Goal: Task Accomplishment & Management: Manage account settings

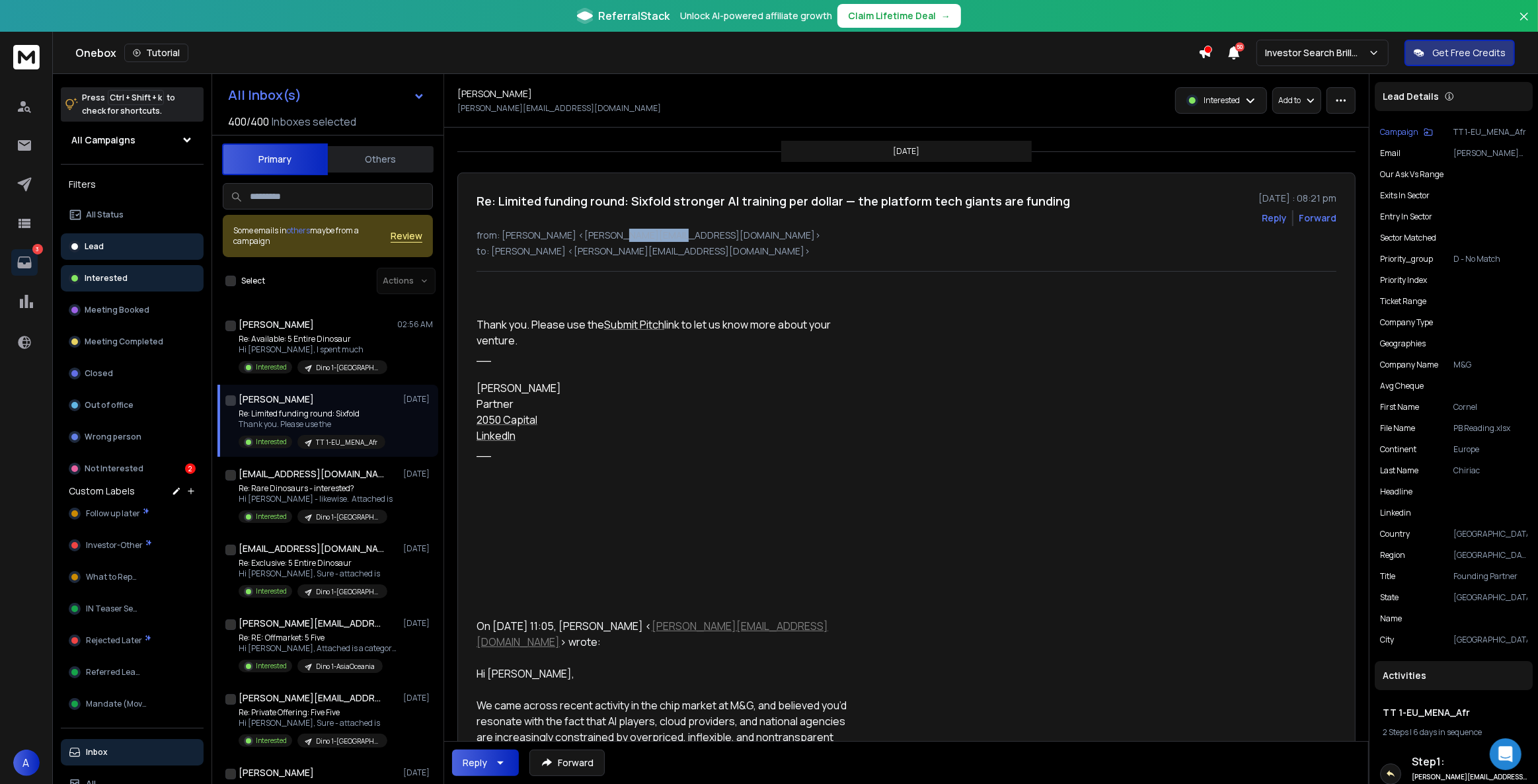
click at [99, 244] on p "Lead" at bounding box center [94, 246] width 19 height 10
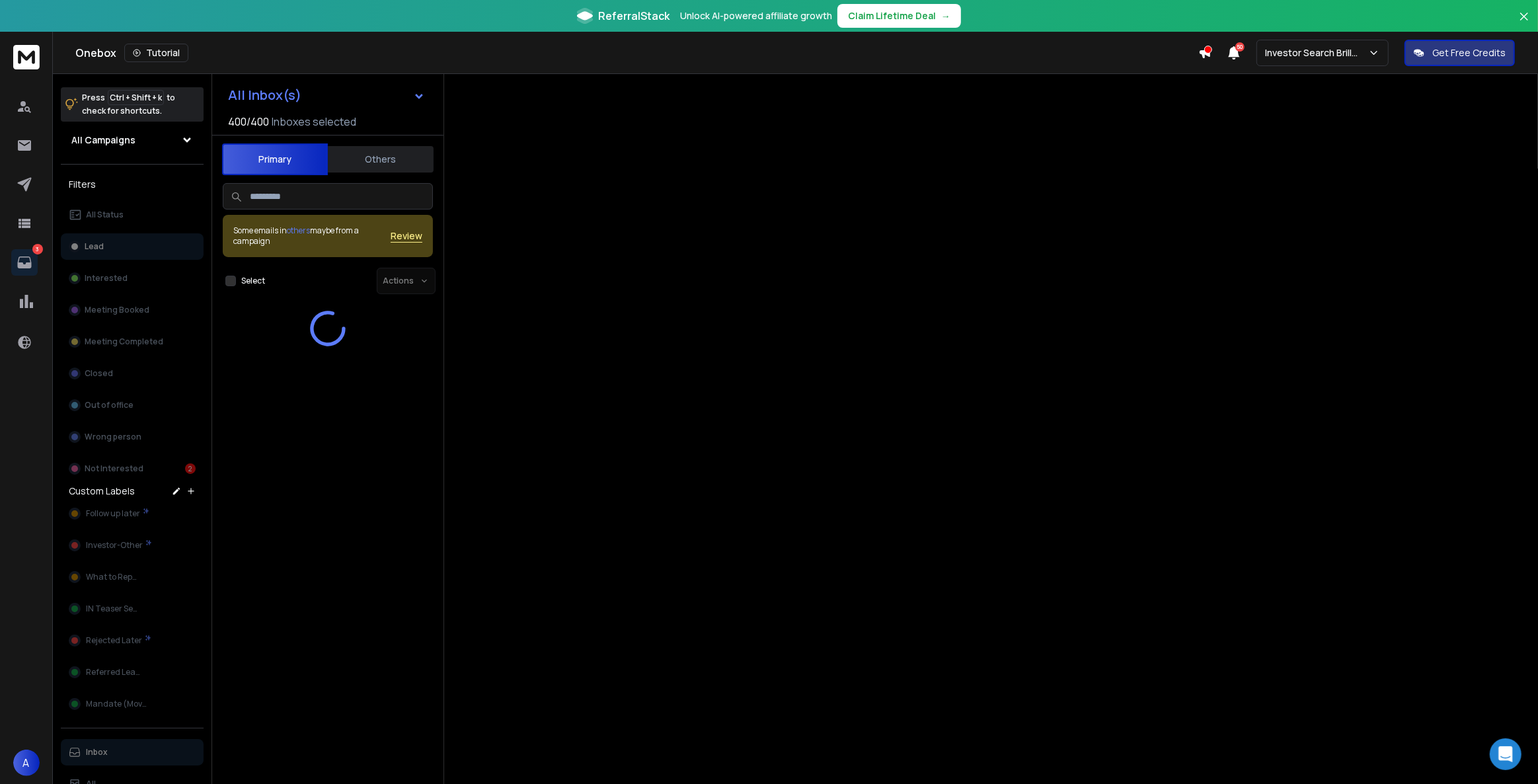
click at [136, 275] on div "All Status Lead Interested Meeting Booked Meeting Completed Closed Out of offic…" at bounding box center [132, 342] width 143 height 280
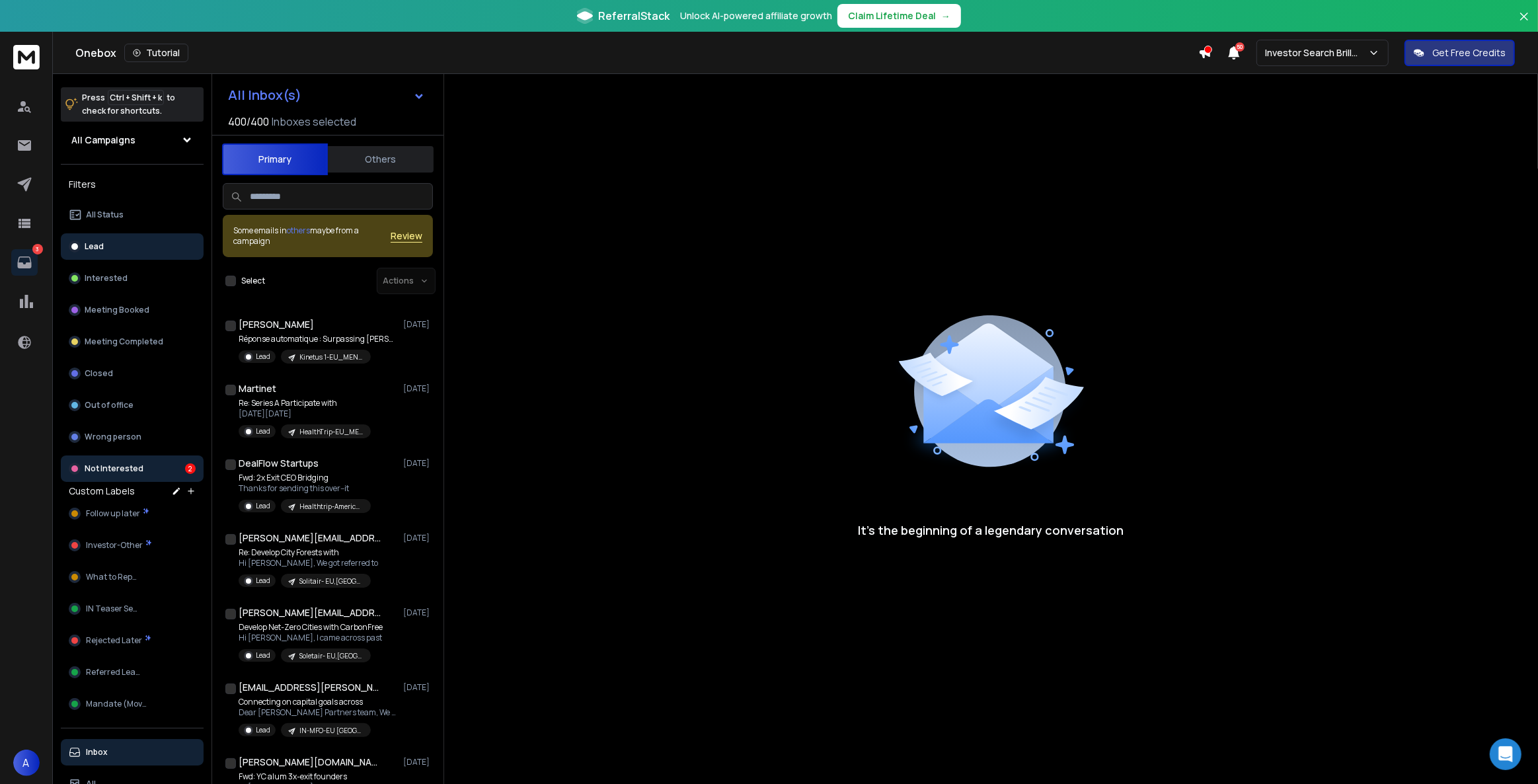
click at [119, 471] on p "Not Interested" at bounding box center [114, 468] width 59 height 10
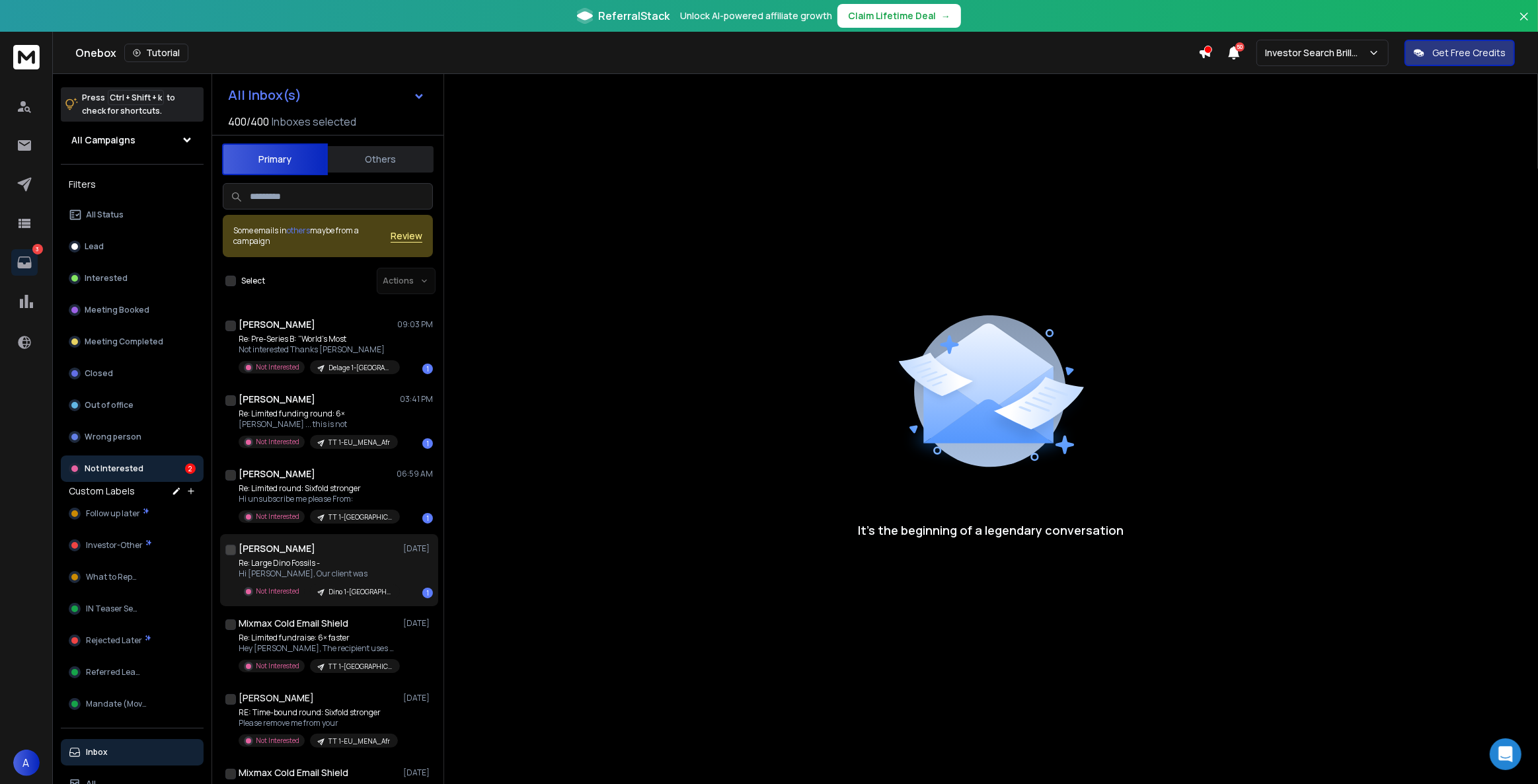
click at [349, 569] on p "Hi [PERSON_NAME], Our client was" at bounding box center [318, 573] width 158 height 10
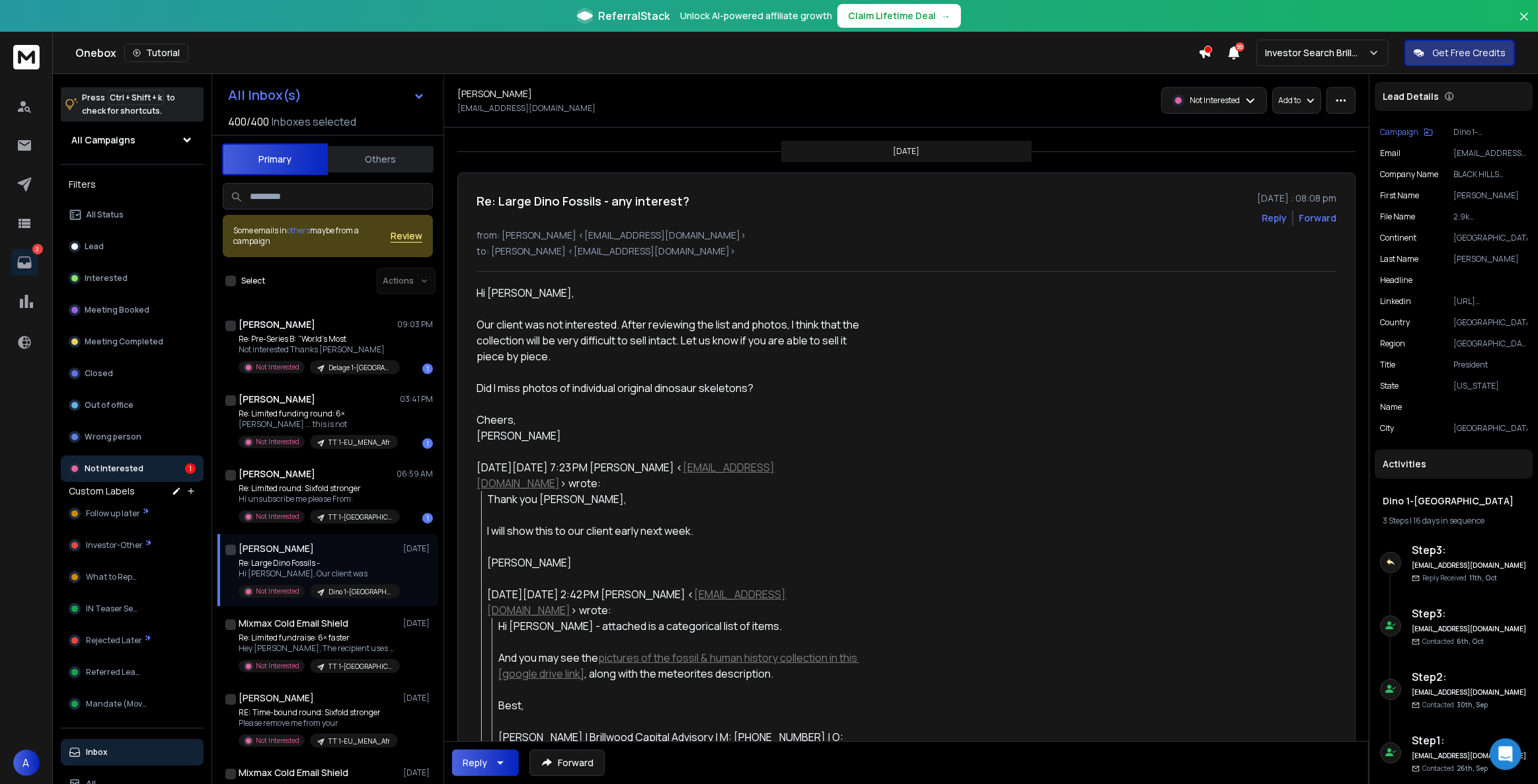
click at [1233, 93] on div "Not Interested" at bounding box center [1214, 100] width 104 height 25
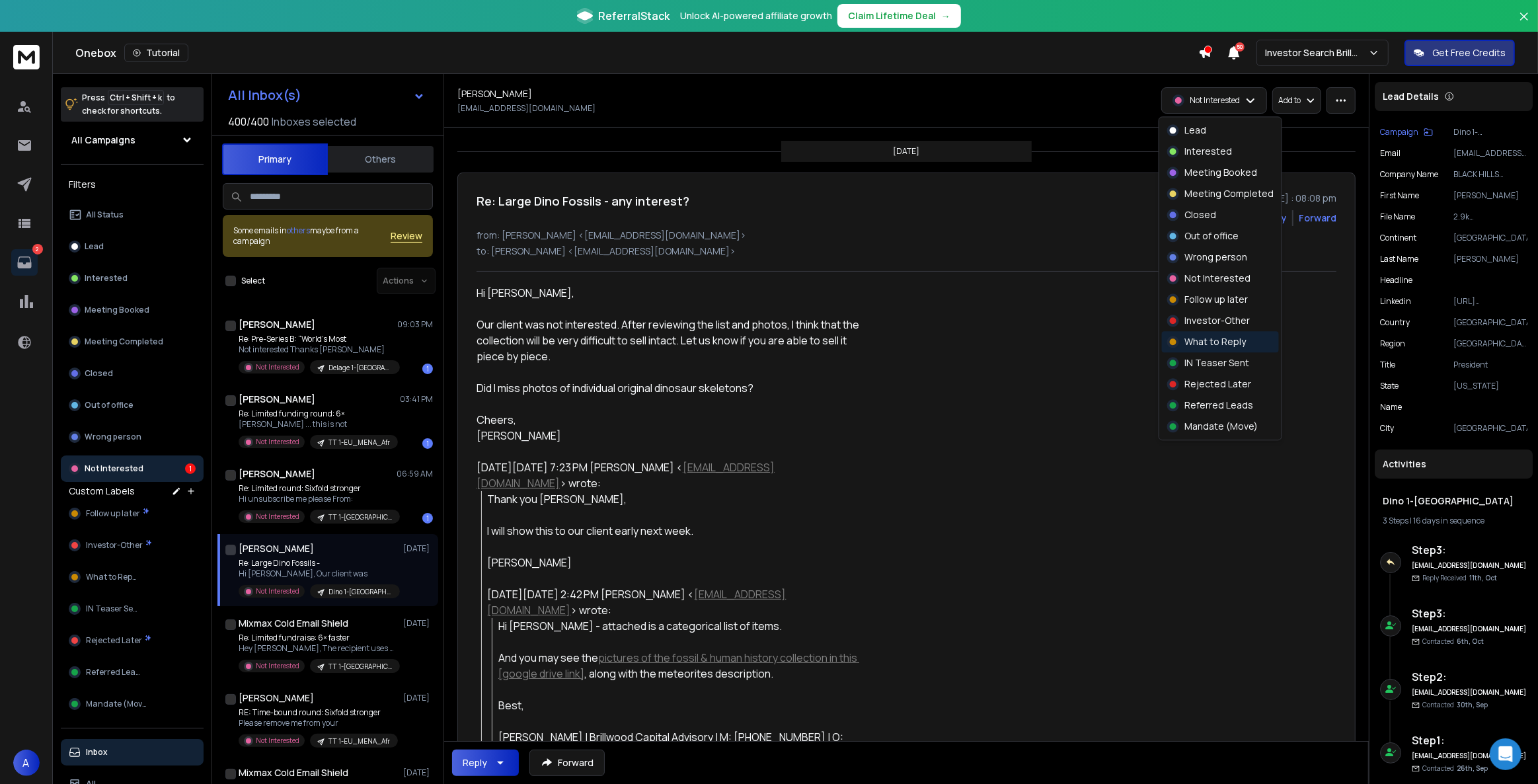
click at [1225, 337] on p "What to Reply" at bounding box center [1215, 341] width 62 height 13
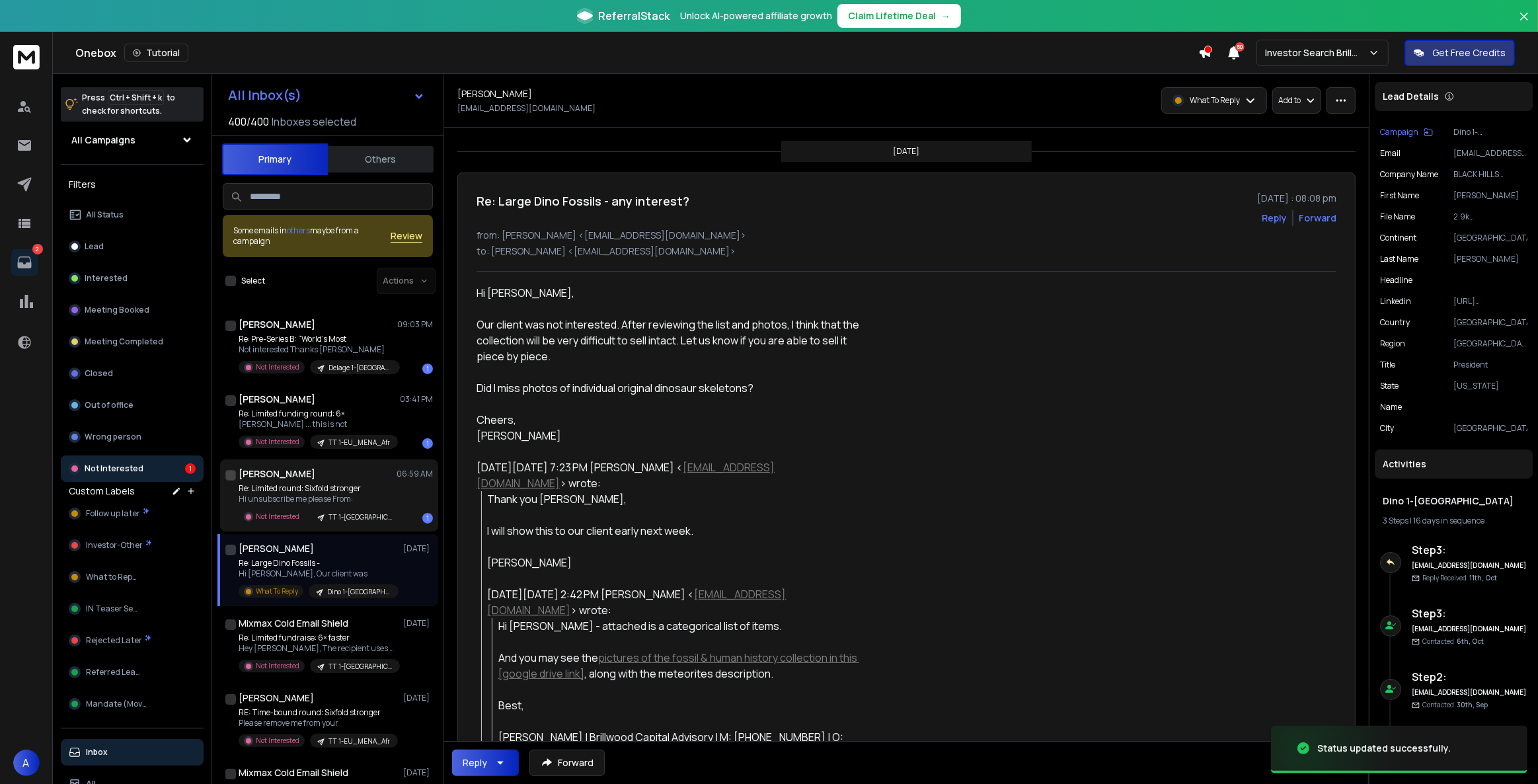
click at [313, 487] on p "Re: Limited round: Sixfold stronger" at bounding box center [318, 488] width 158 height 10
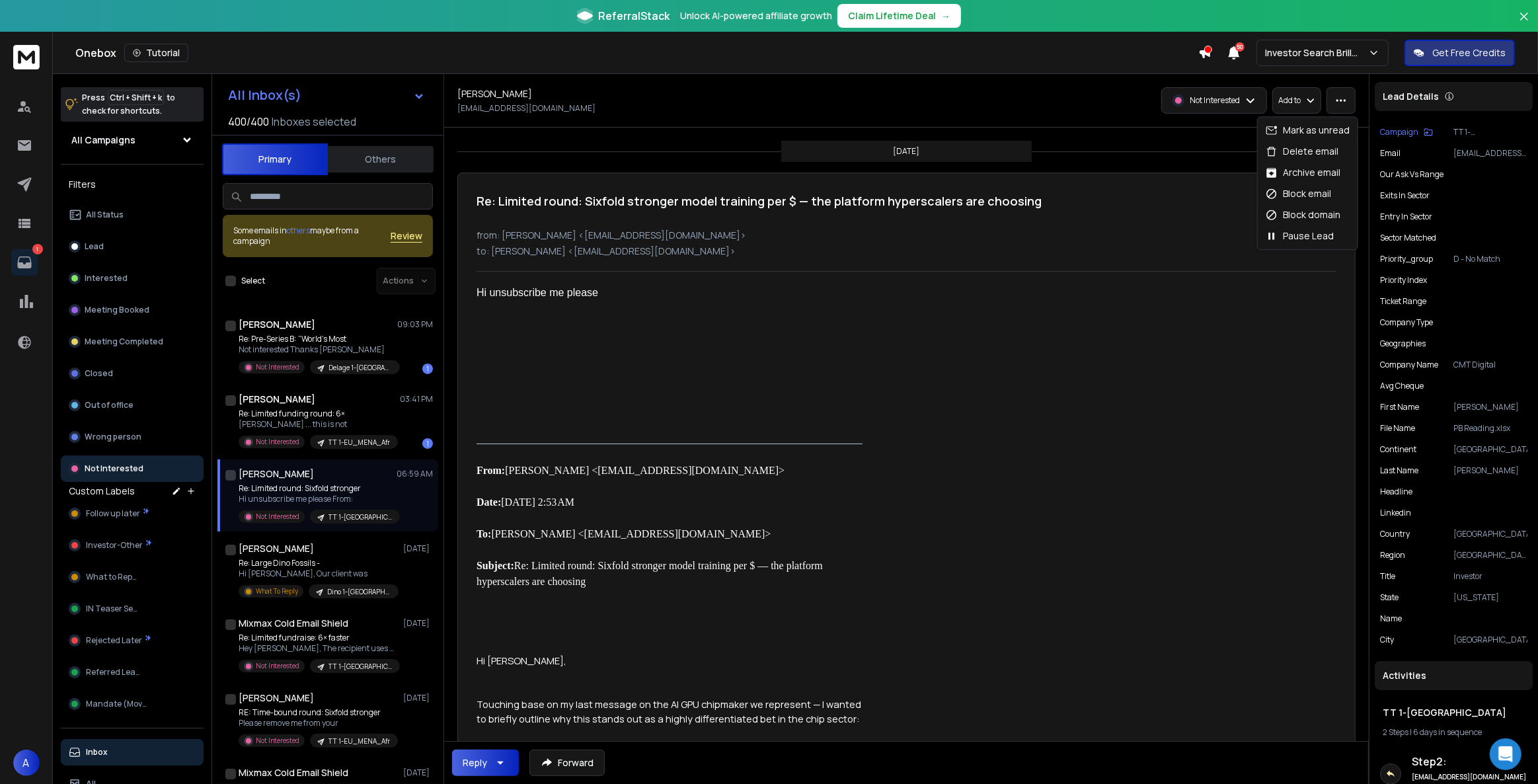
click at [1345, 103] on icon "button" at bounding box center [1340, 100] width 12 height 12
click at [1318, 187] on div "Block email" at bounding box center [1298, 193] width 65 height 13
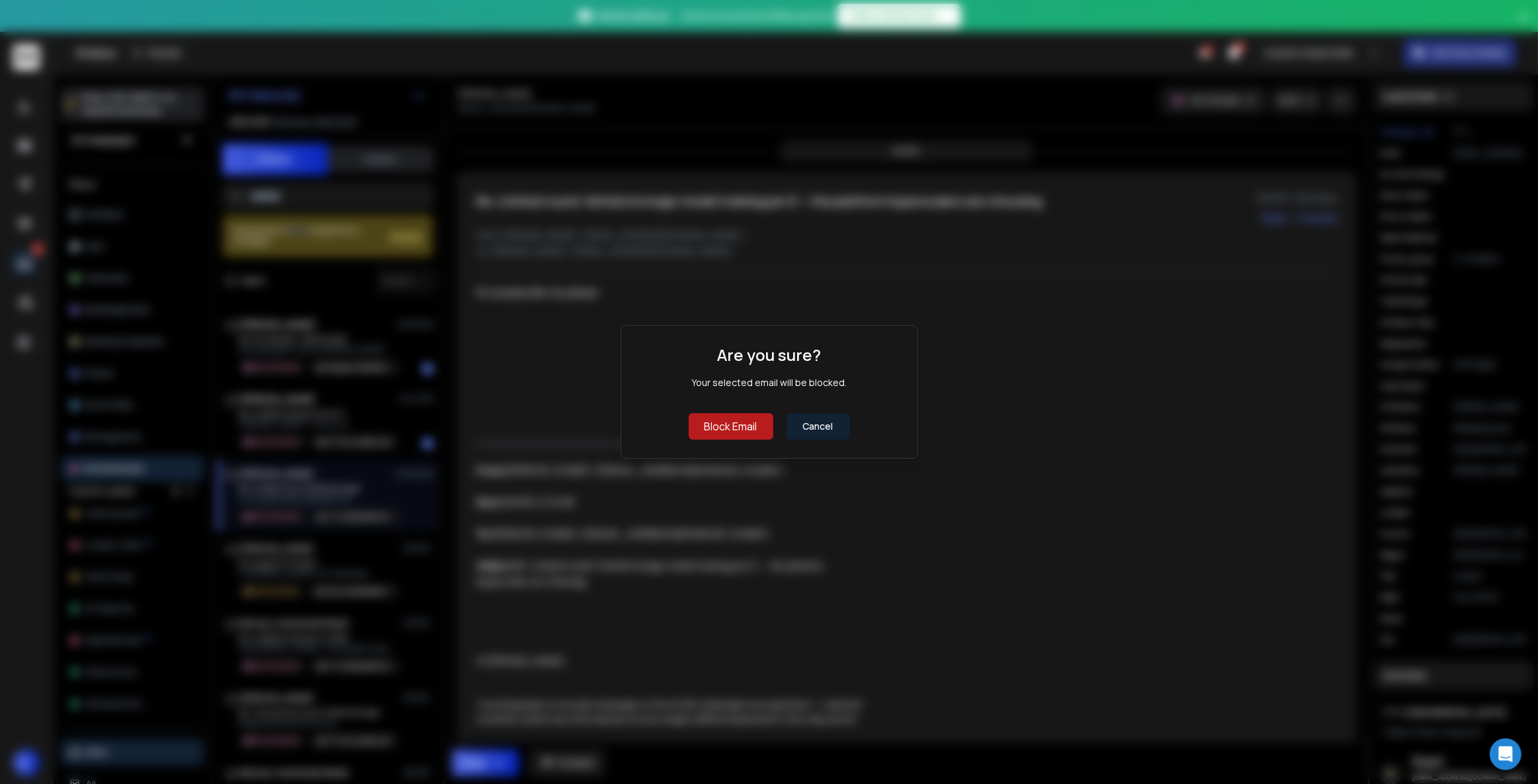
click at [724, 421] on button "Block Email" at bounding box center [731, 426] width 84 height 27
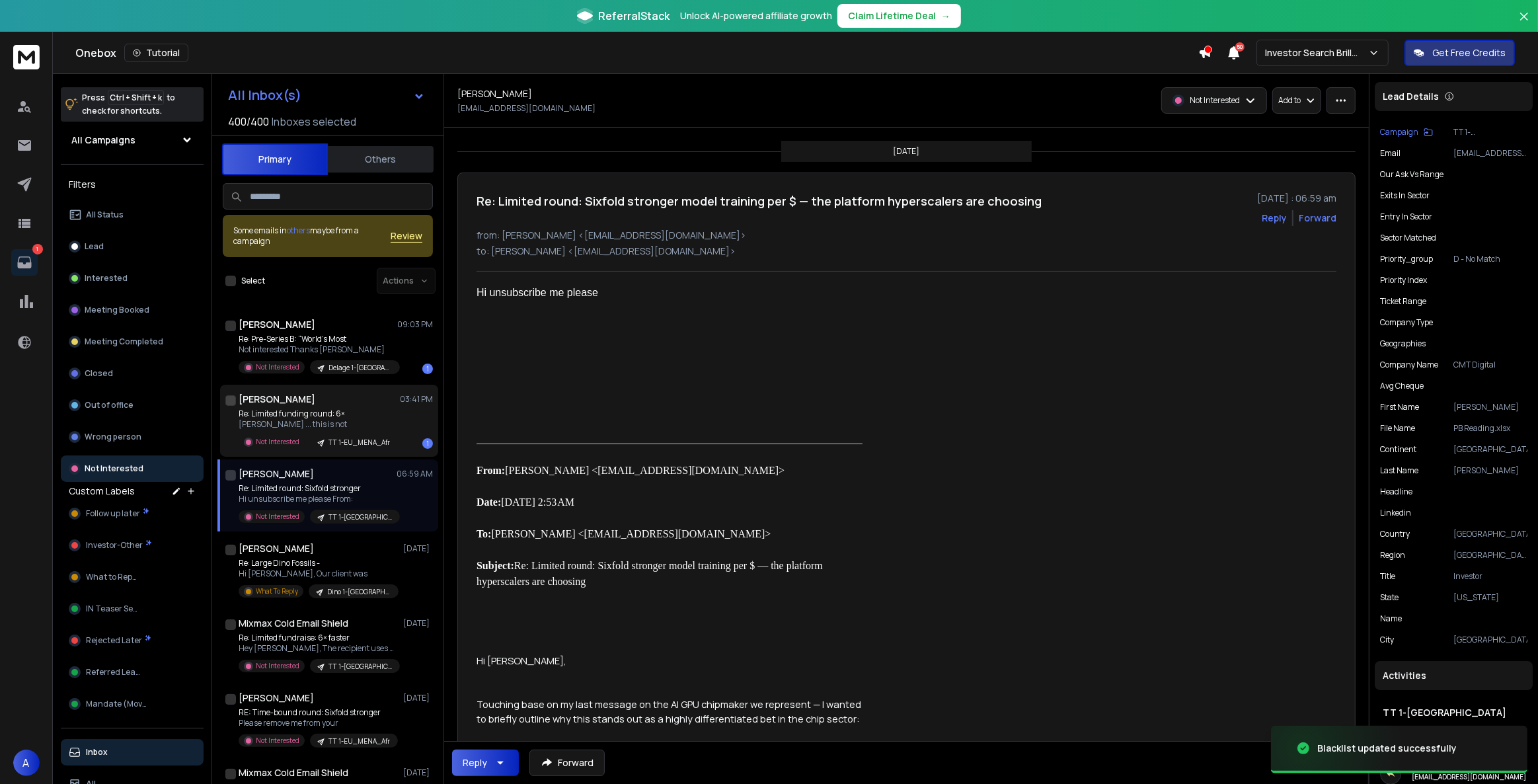
click at [294, 395] on div "[PERSON_NAME] 03:41 PM" at bounding box center [335, 399] width 194 height 13
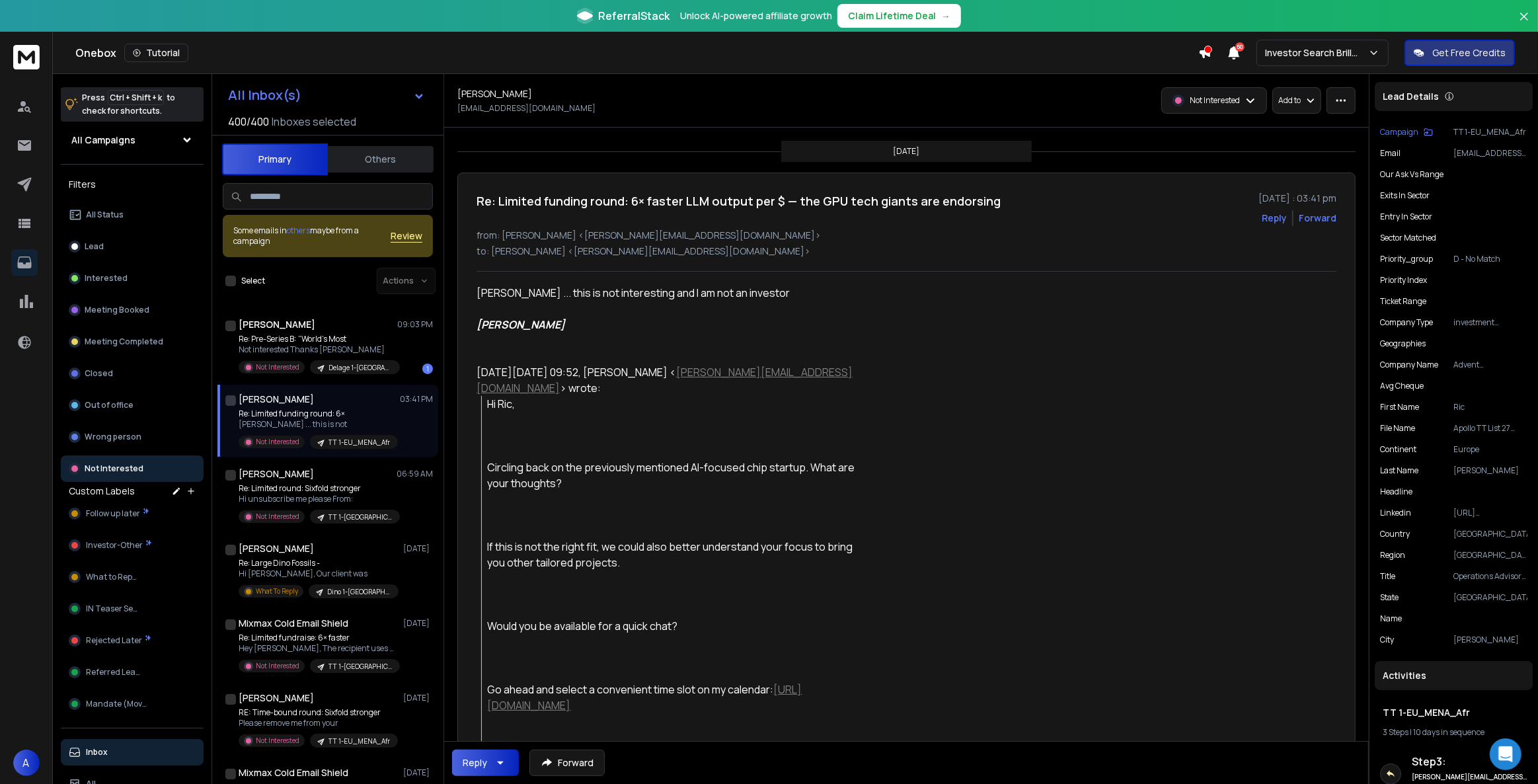
click at [1344, 106] on button "button" at bounding box center [1341, 100] width 29 height 27
click at [1322, 193] on div "Block email" at bounding box center [1298, 193] width 65 height 13
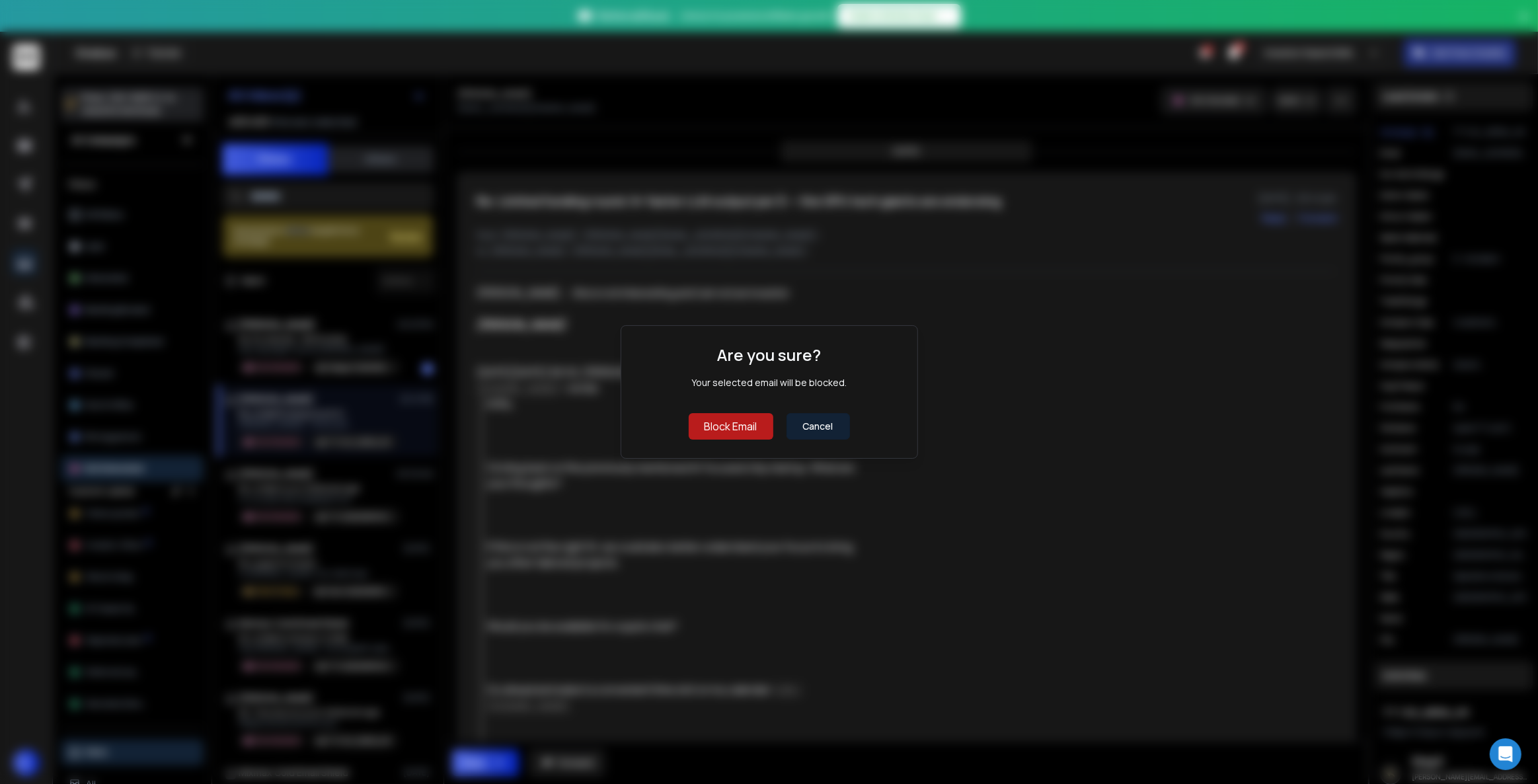
click at [725, 425] on button "Block Email" at bounding box center [731, 426] width 84 height 27
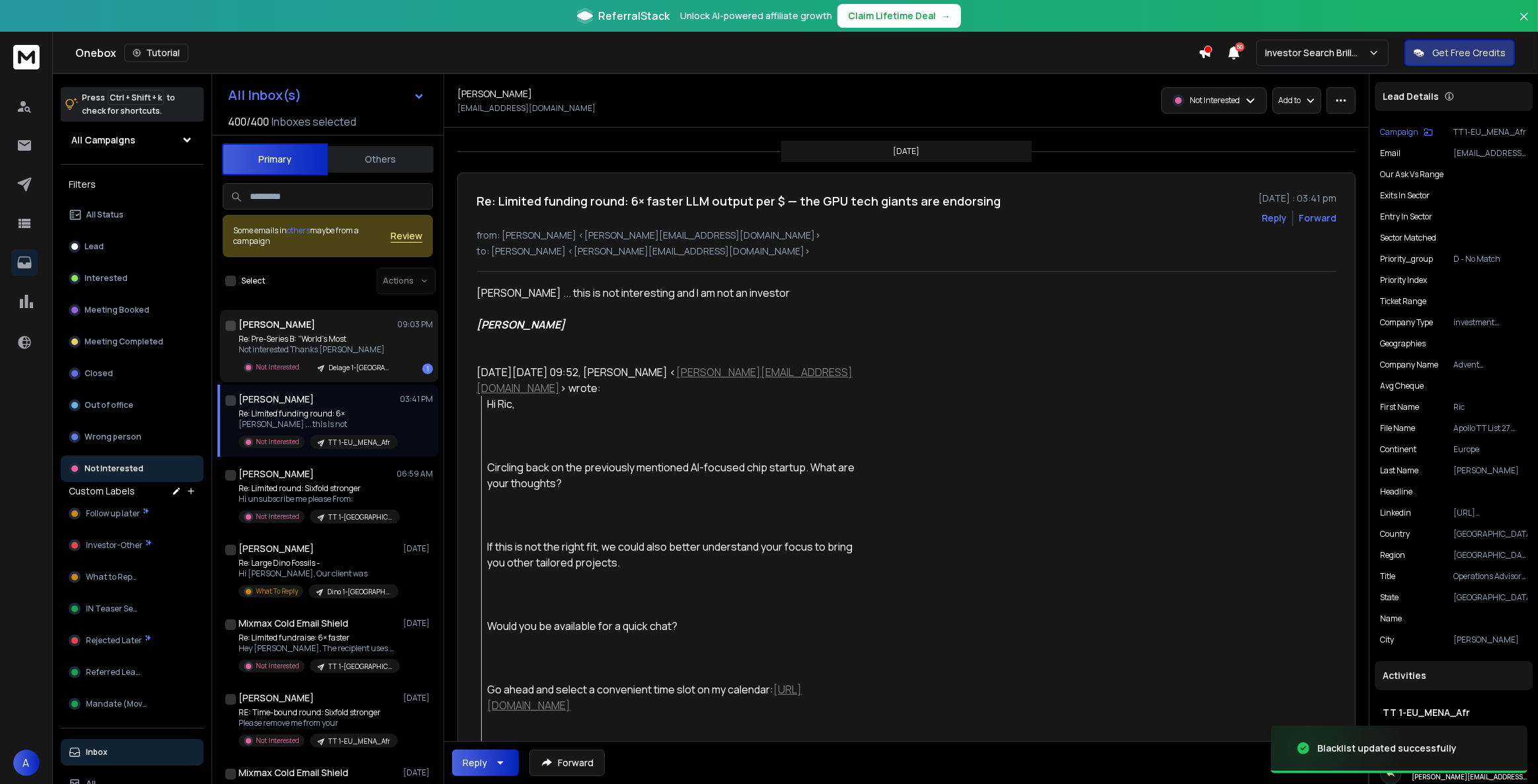
click at [332, 339] on p "Re: Pre-Series B: “World’s Most" at bounding box center [318, 339] width 158 height 10
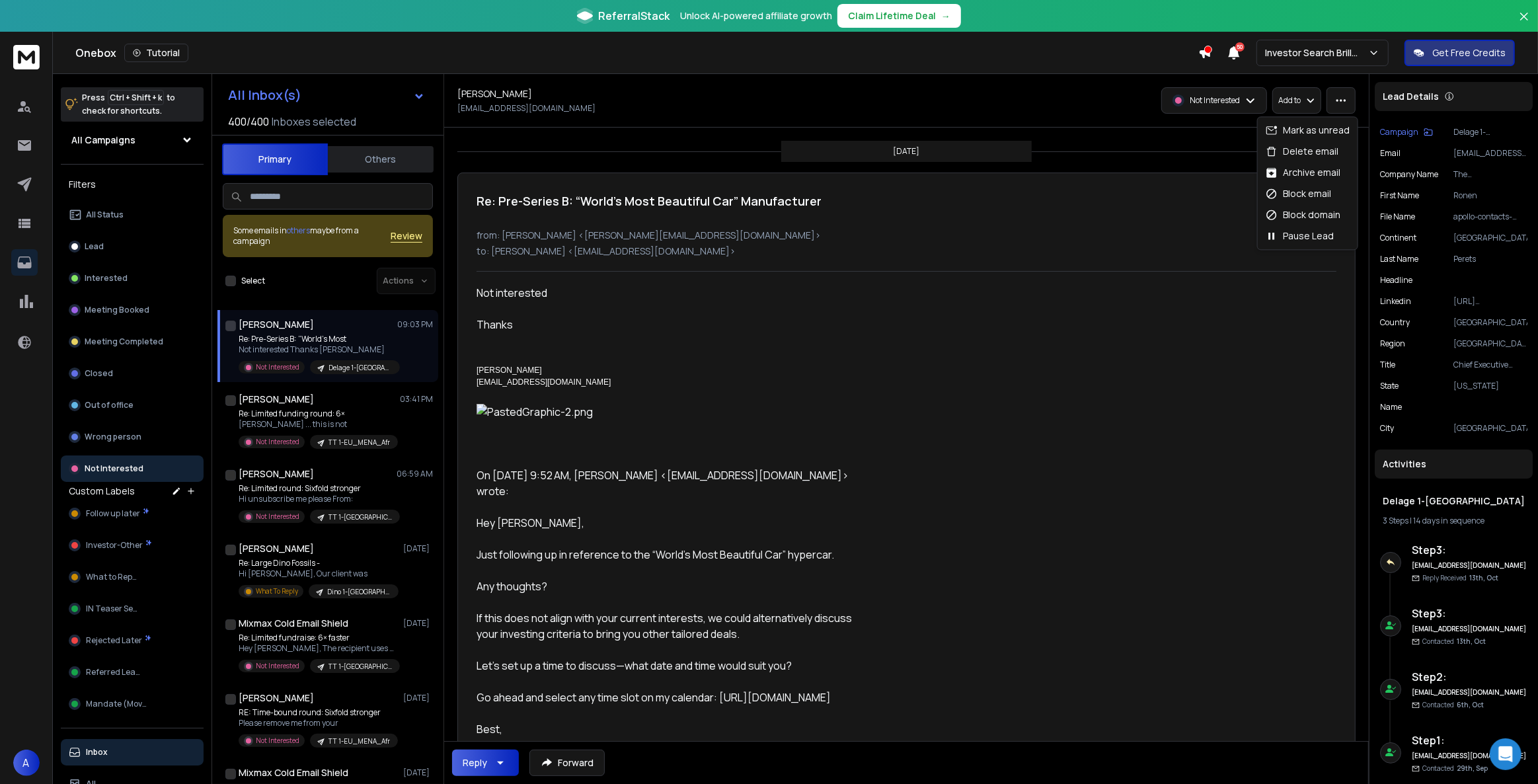
click at [1343, 100] on icon "button" at bounding box center [1340, 100] width 12 height 12
click at [1313, 198] on div "Block email" at bounding box center [1298, 193] width 65 height 13
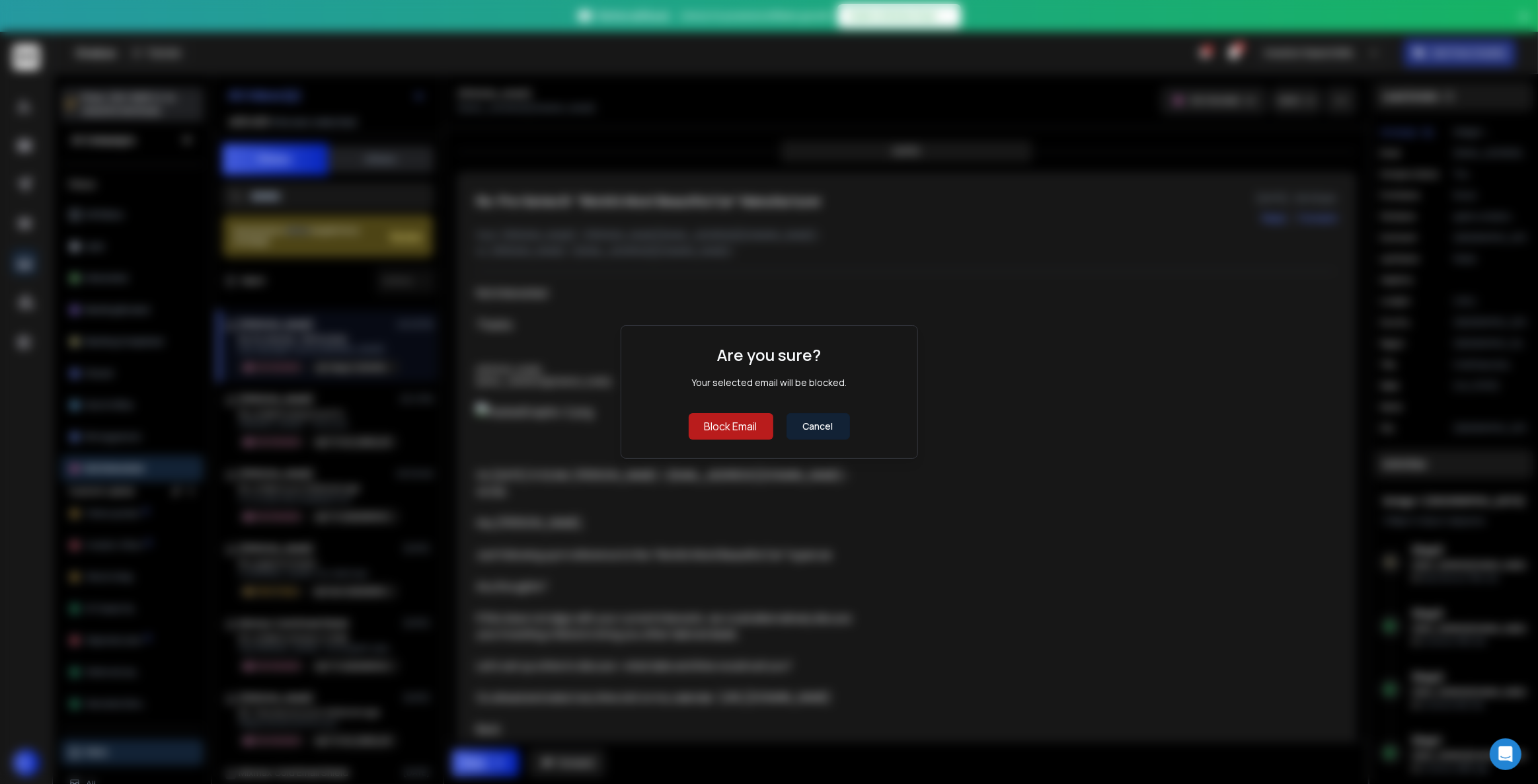
click at [746, 429] on button "Block Email" at bounding box center [731, 426] width 84 height 27
